Goal: Transaction & Acquisition: Subscribe to service/newsletter

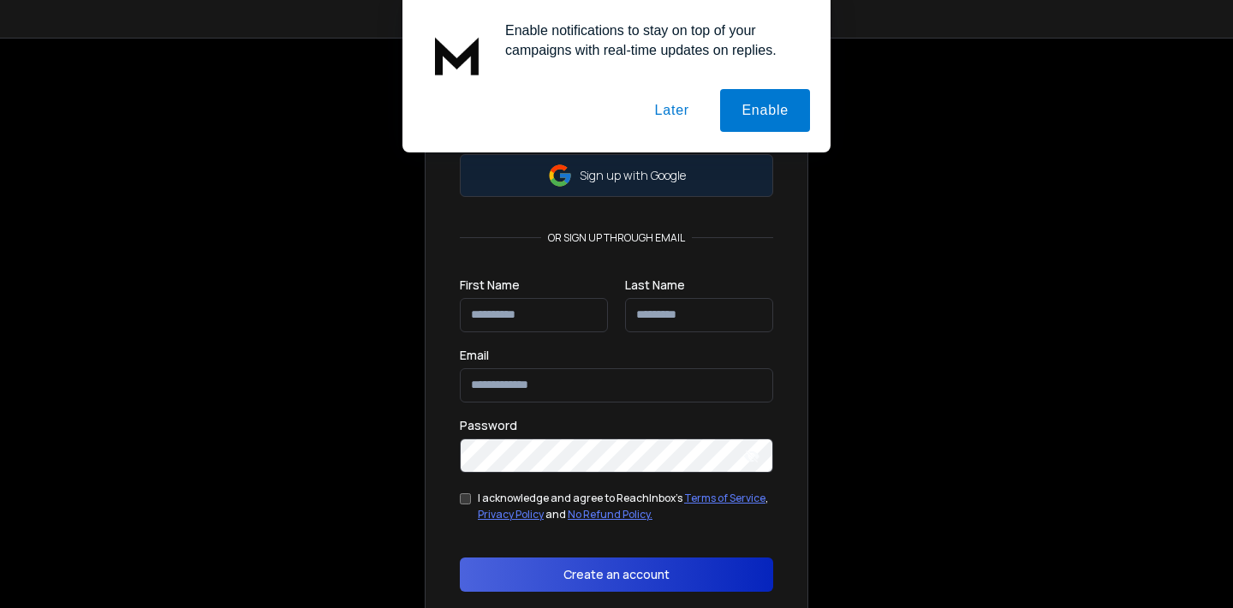
click at [610, 178] on p "Sign up with Google" at bounding box center [633, 175] width 106 height 17
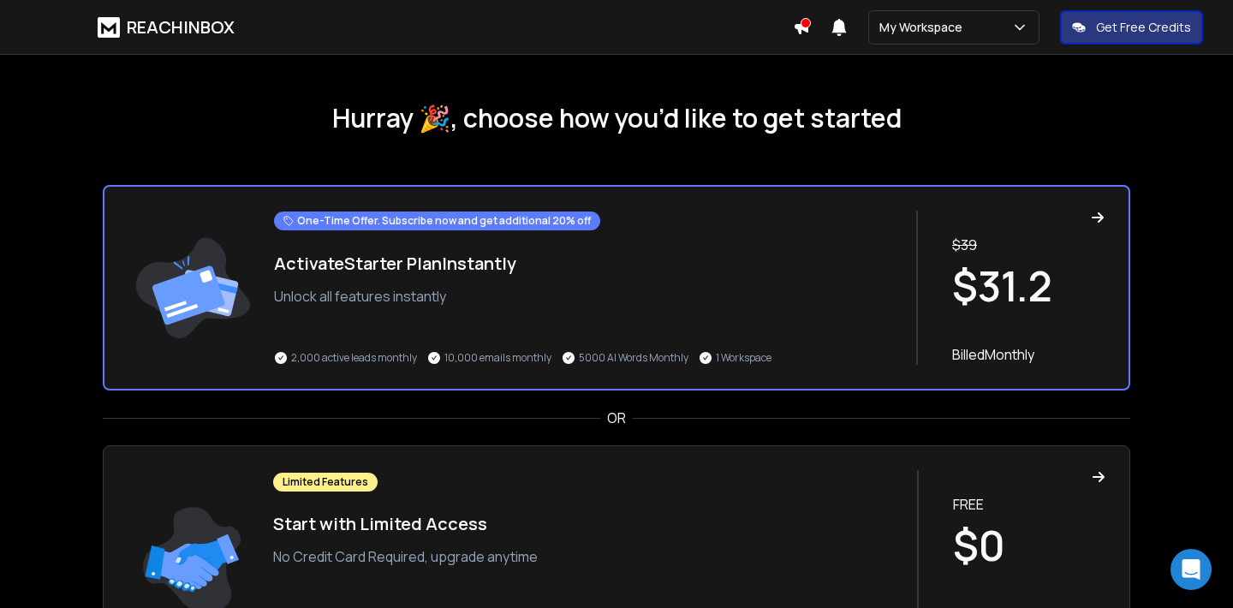
click at [1087, 266] on h1 "$ 31.2" at bounding box center [1028, 285] width 152 height 41
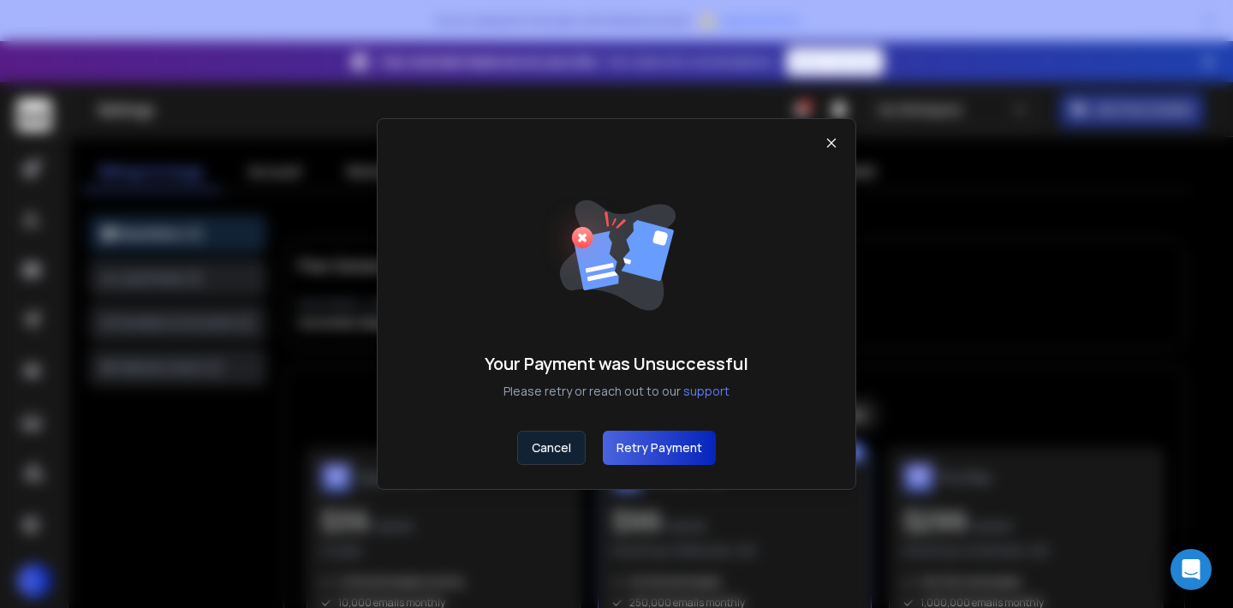
click at [568, 449] on button "Cancel" at bounding box center [551, 448] width 68 height 34
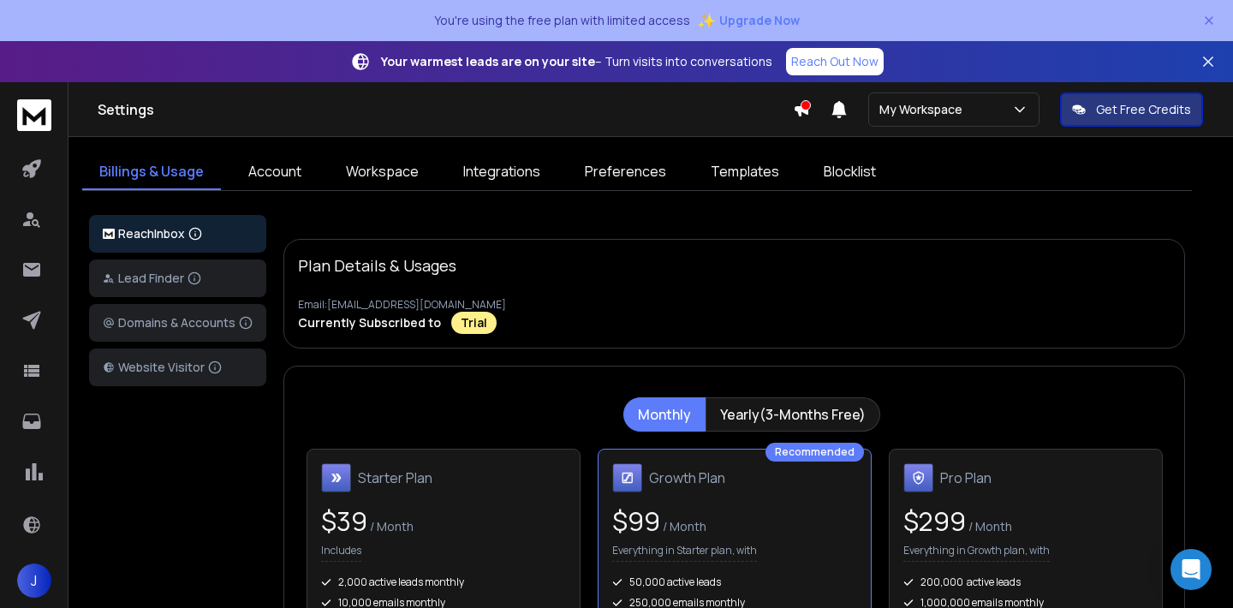
click at [267, 175] on link "Account" at bounding box center [274, 172] width 87 height 36
click at [426, 166] on link "Workspace" at bounding box center [382, 172] width 107 height 36
click at [1209, 61] on icon at bounding box center [1207, 61] width 15 height 15
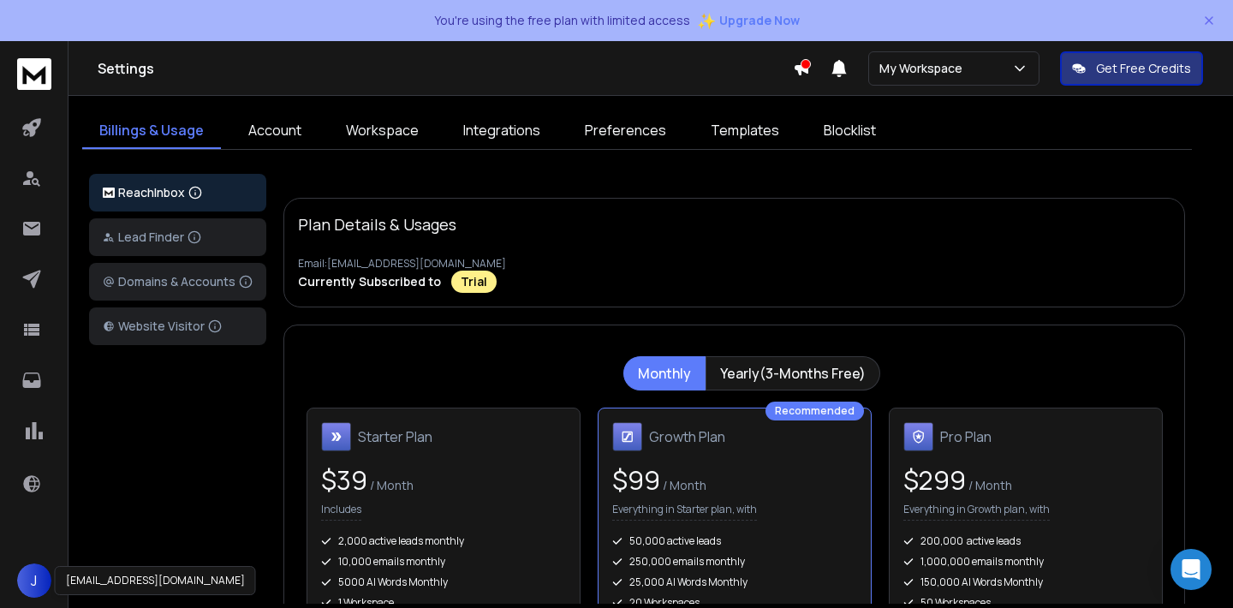
click at [32, 581] on span "J" at bounding box center [34, 580] width 34 height 34
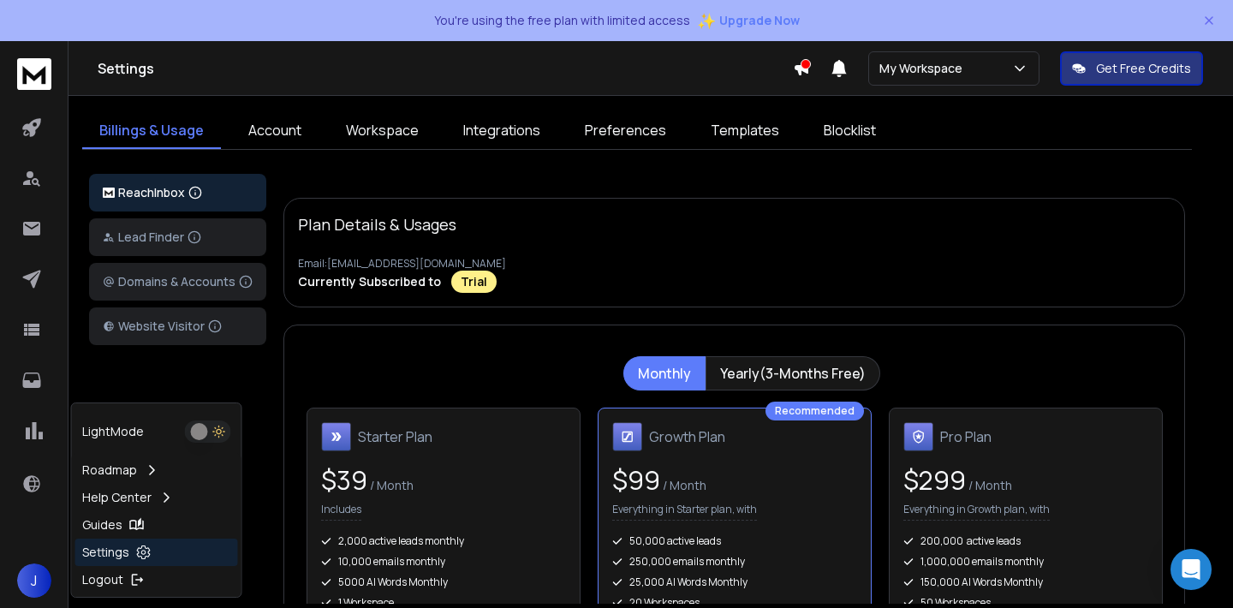
click at [134, 556] on div "Settings" at bounding box center [156, 551] width 163 height 27
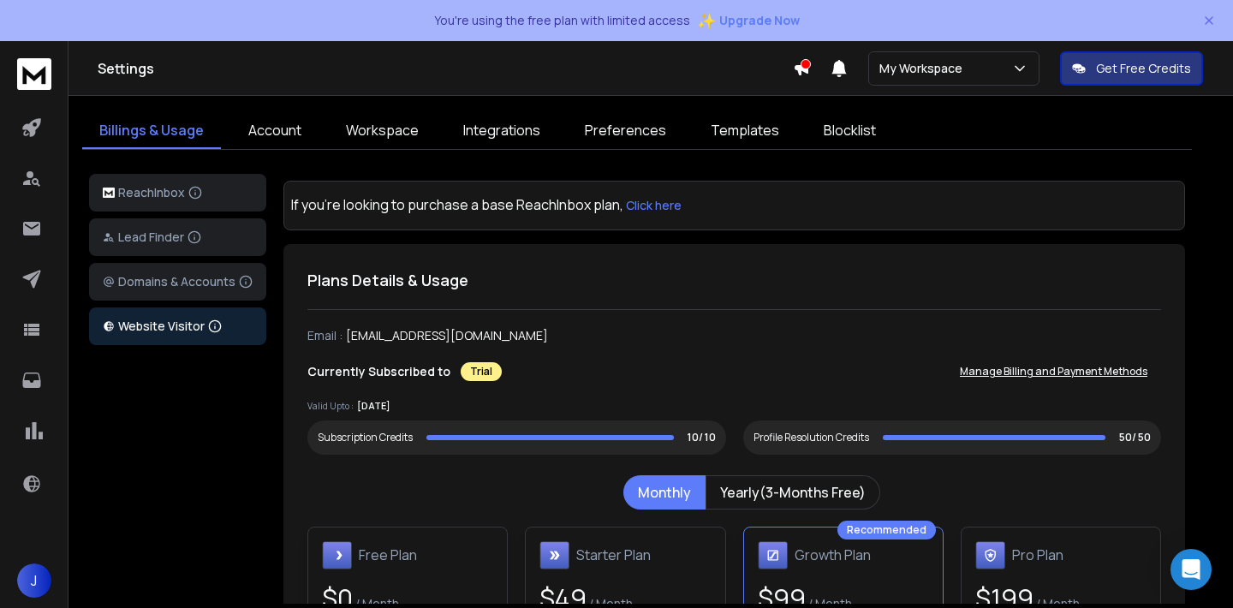
click at [160, 328] on button "Website Visitor" at bounding box center [177, 326] width 177 height 38
click at [155, 288] on button "Domains & Accounts" at bounding box center [177, 282] width 177 height 38
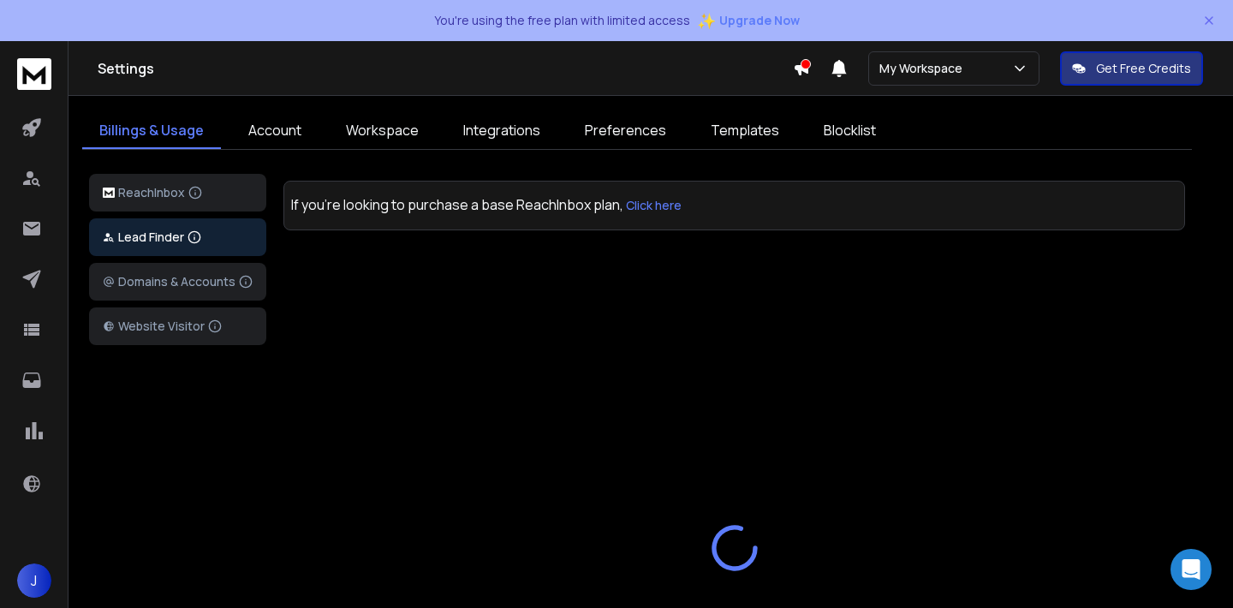
click at [150, 245] on button "Lead Finder" at bounding box center [177, 237] width 177 height 38
click at [855, 128] on link "Blocklist" at bounding box center [849, 131] width 86 height 36
click at [735, 128] on link "Templates" at bounding box center [744, 131] width 103 height 36
click at [625, 127] on link "Preferences" at bounding box center [626, 131] width 116 height 36
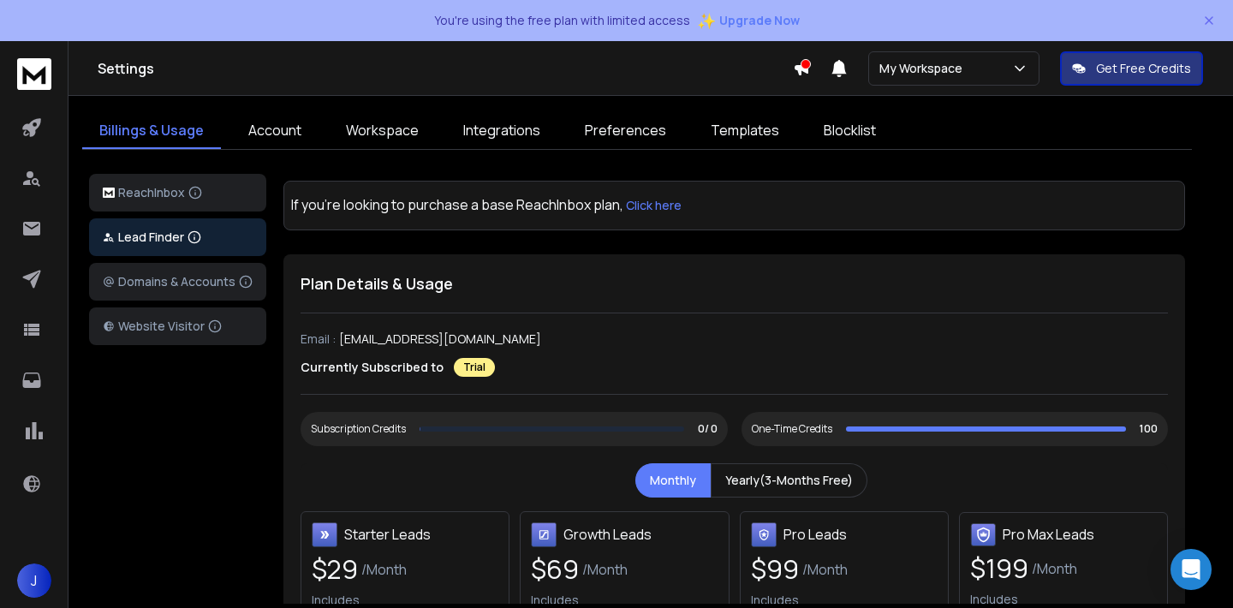
click at [624, 128] on link "Preferences" at bounding box center [626, 131] width 116 height 36
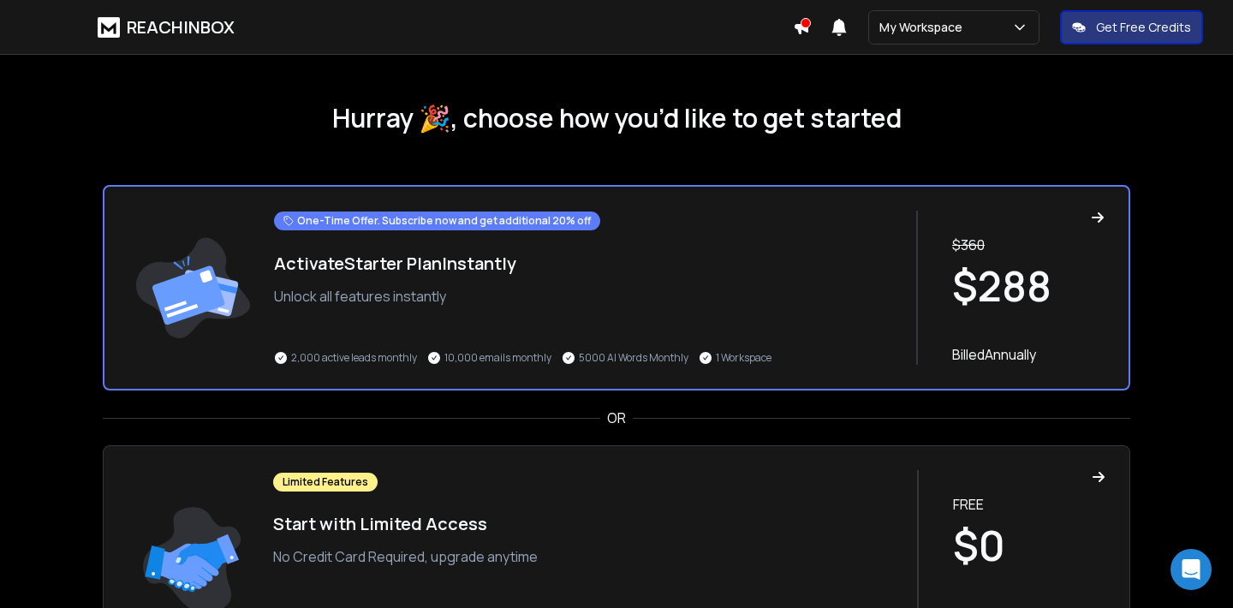
click at [1041, 254] on p "$ 360" at bounding box center [1028, 245] width 152 height 21
